Goal: Information Seeking & Learning: Learn about a topic

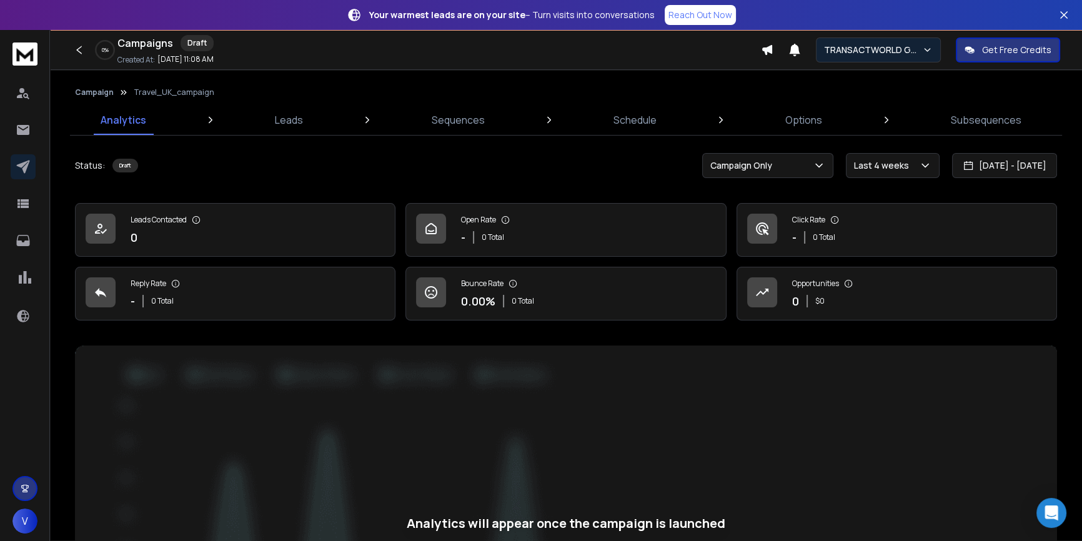
click at [843, 56] on button "TRANSACTWORLD GROUP" at bounding box center [878, 49] width 125 height 25
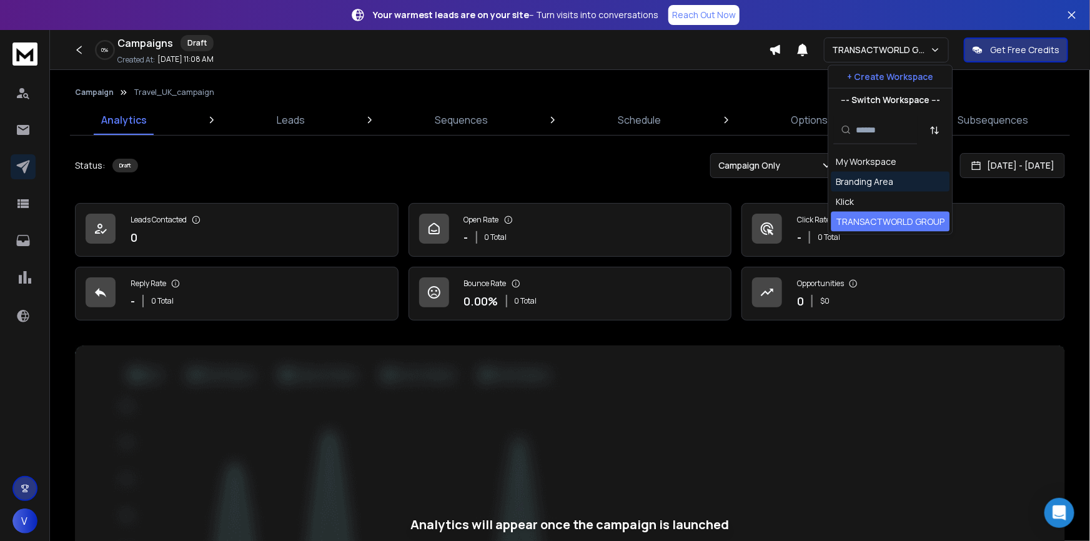
click at [856, 183] on div "Branding Area" at bounding box center [864, 182] width 57 height 12
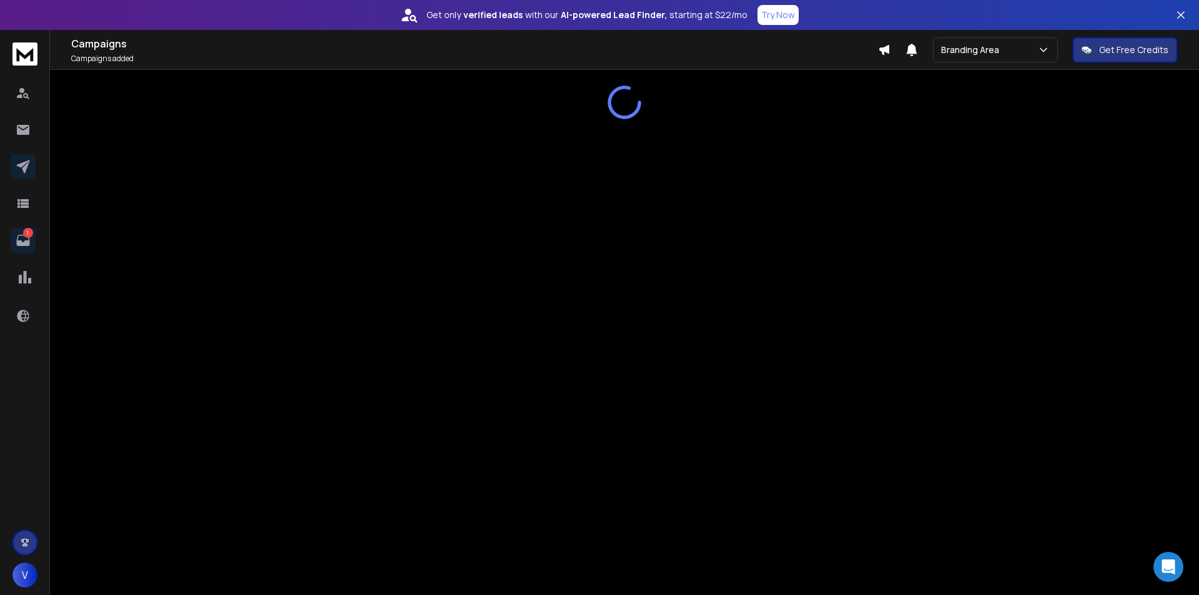
drag, startPoint x: 0, startPoint y: 0, endPoint x: 19, endPoint y: 239, distance: 239.4
click at [19, 239] on icon at bounding box center [23, 240] width 15 height 15
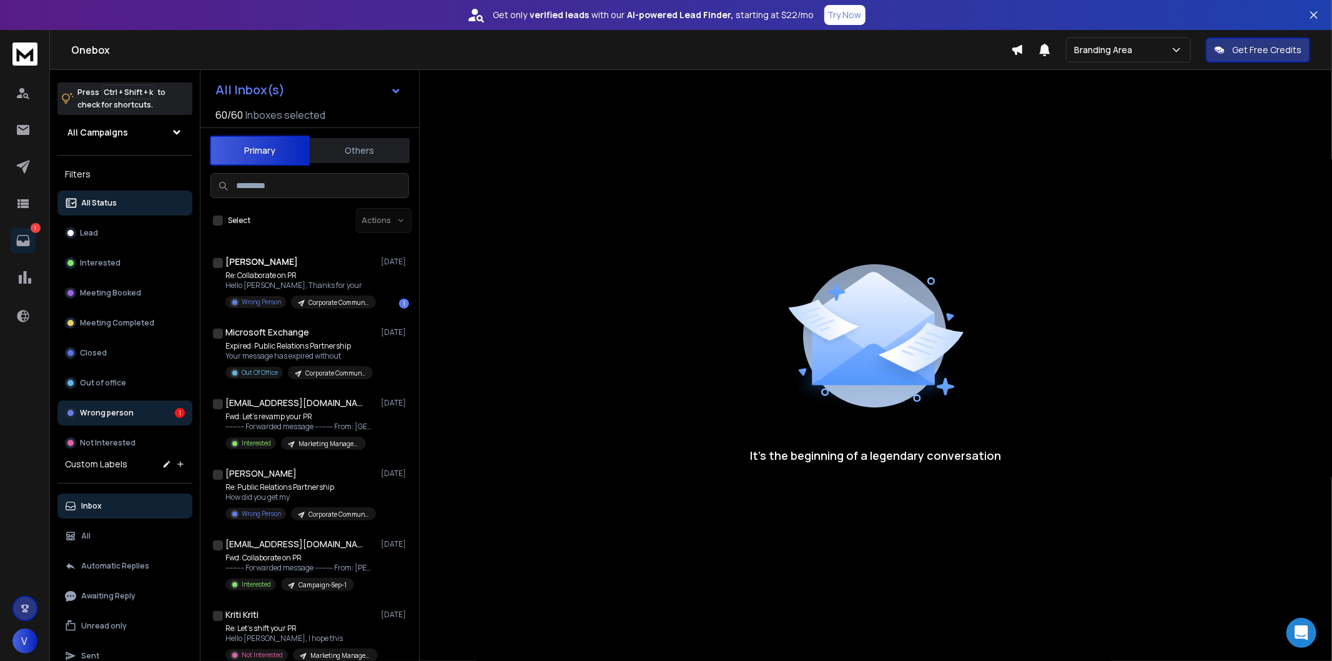
drag, startPoint x: 1132, startPoint y: 1, endPoint x: 94, endPoint y: 413, distance: 1116.9
click at [94, 413] on p "Wrong person" at bounding box center [107, 413] width 54 height 10
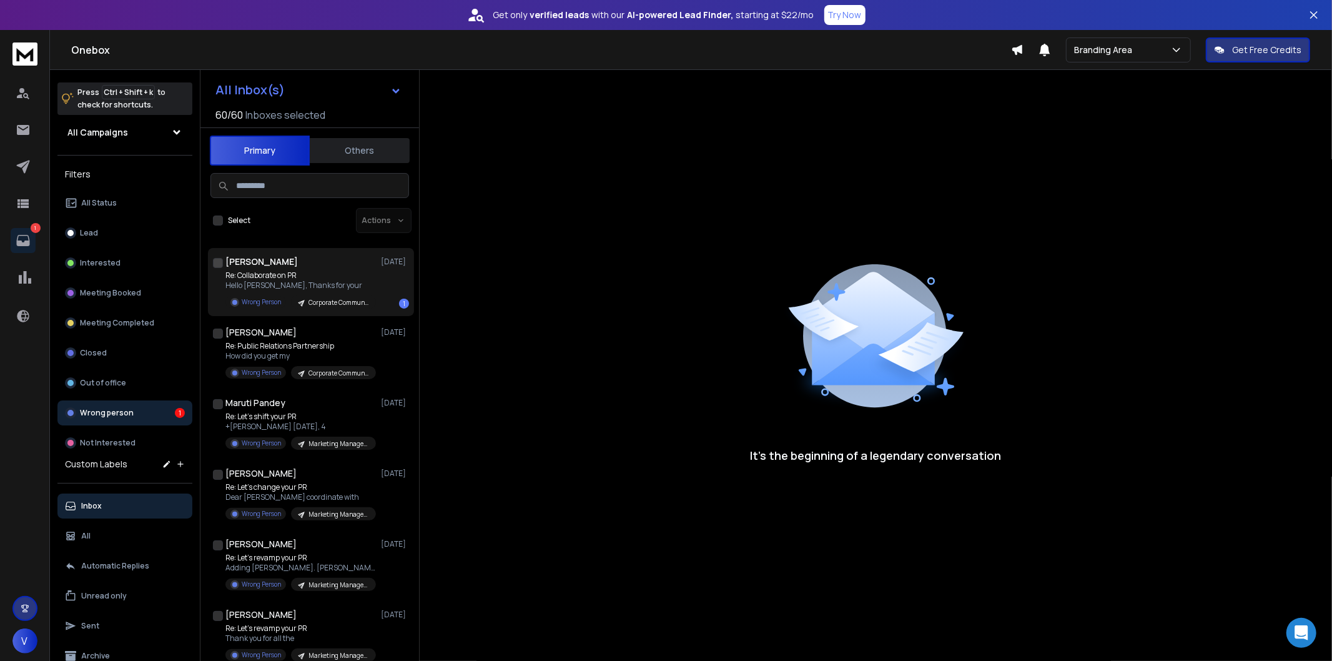
click at [316, 278] on p "Re: Collaborate on PR" at bounding box center [300, 275] width 150 height 10
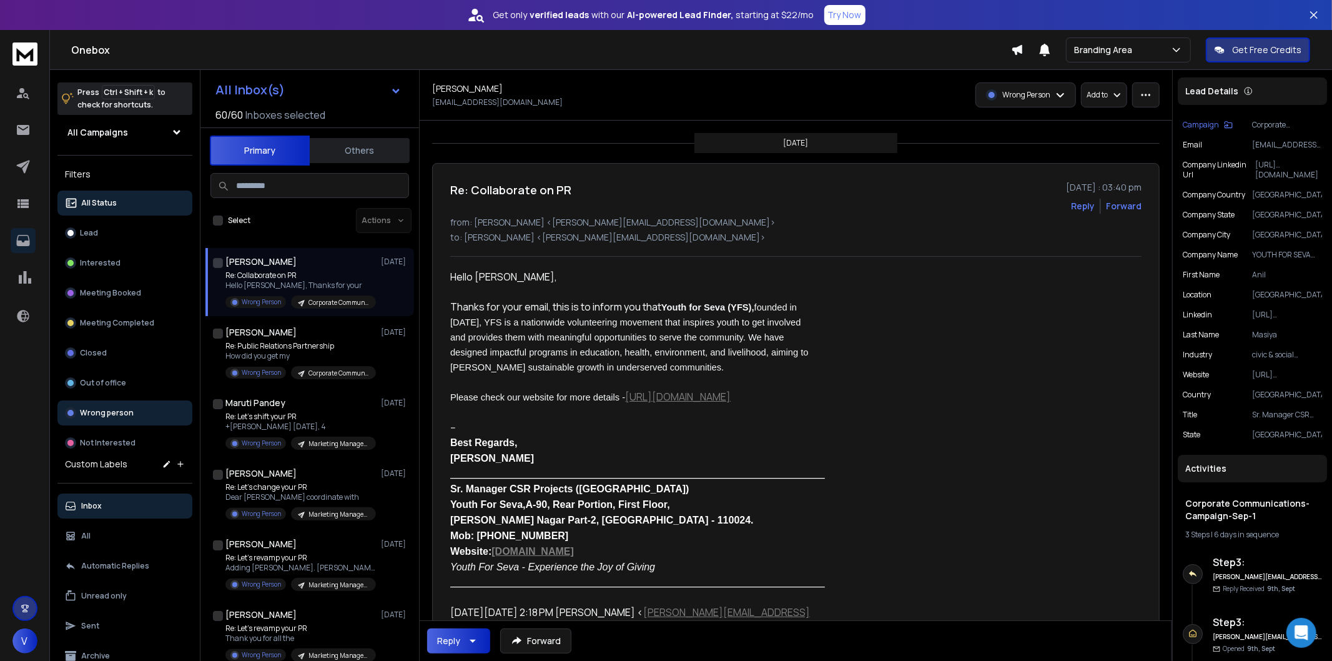
click at [84, 200] on p "All Status" at bounding box center [99, 203] width 36 height 10
